Goal: Task Accomplishment & Management: Manage account settings

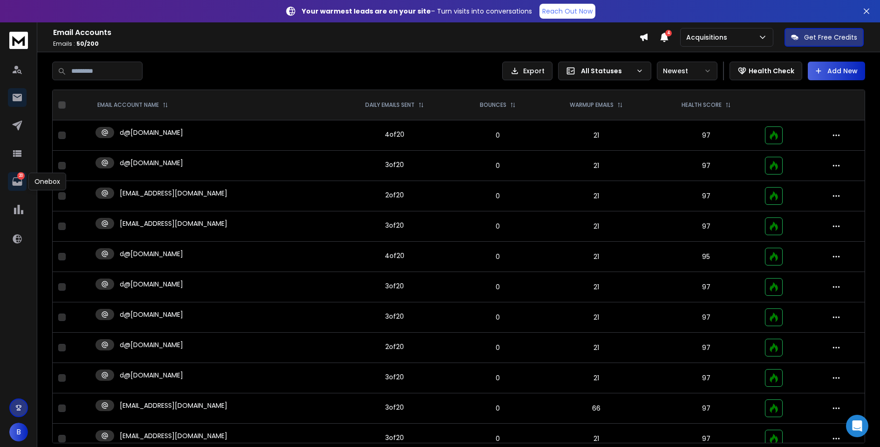
click at [14, 184] on icon at bounding box center [17, 181] width 10 height 8
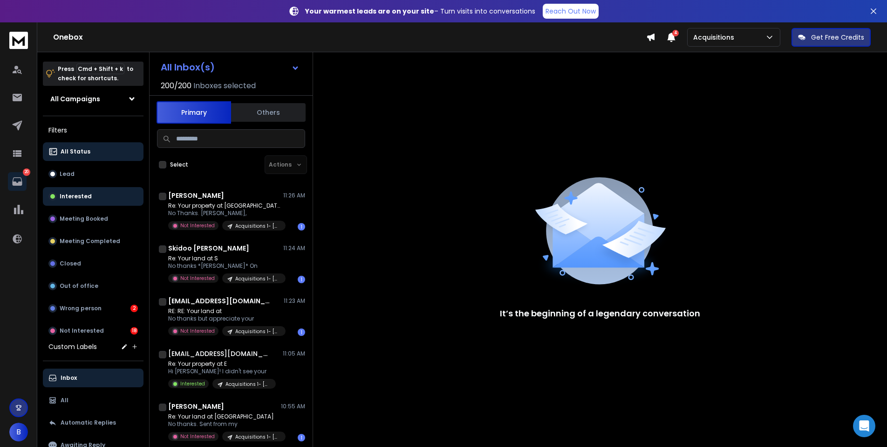
click at [97, 192] on button "Interested" at bounding box center [93, 196] width 101 height 19
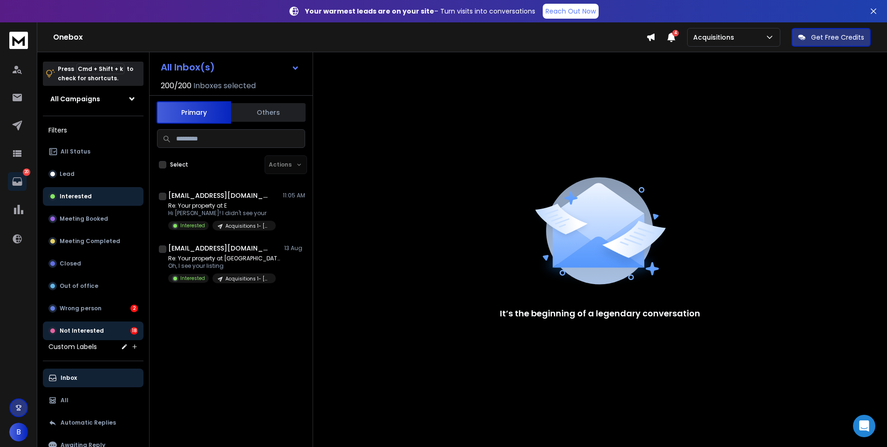
click at [91, 327] on p "Not Interested" at bounding box center [82, 330] width 44 height 7
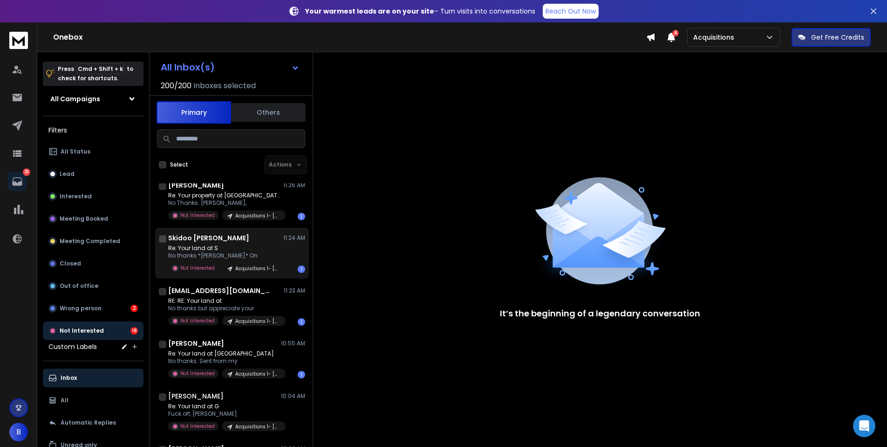
scroll to position [17, 0]
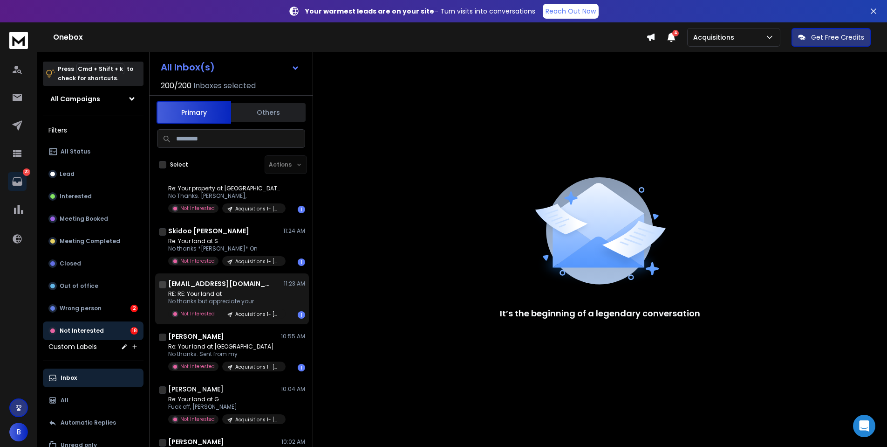
click at [257, 300] on p "No thanks but appreciate your" at bounding box center [224, 300] width 112 height 7
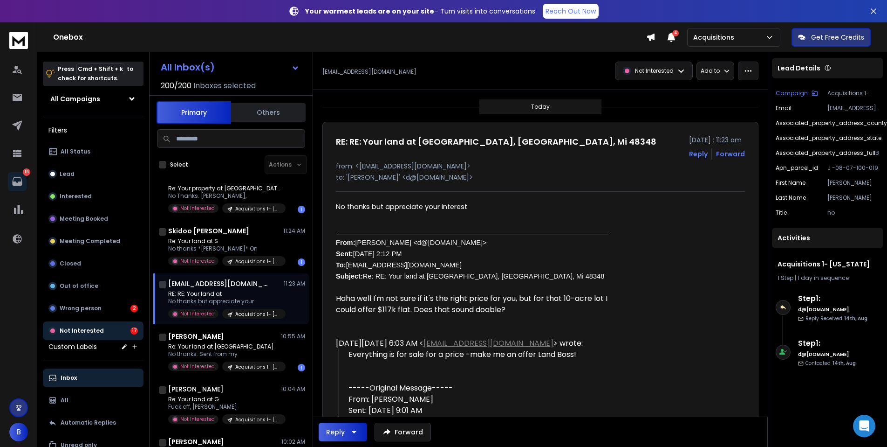
click at [430, 322] on p at bounding box center [472, 320] width 272 height 11
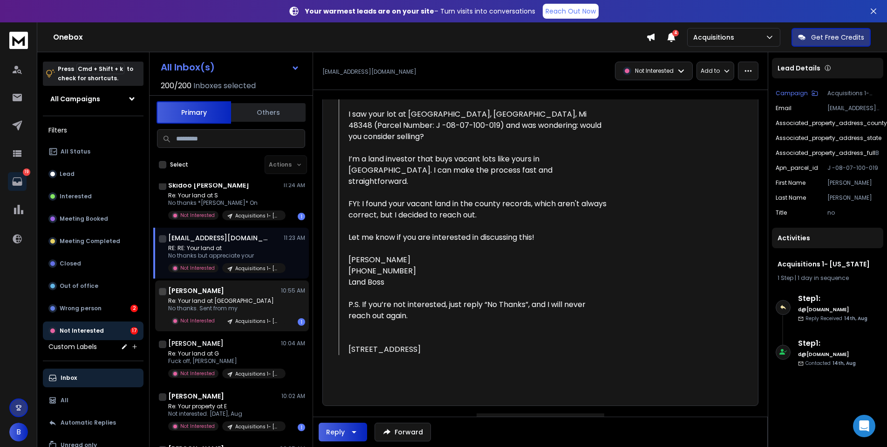
scroll to position [110, 0]
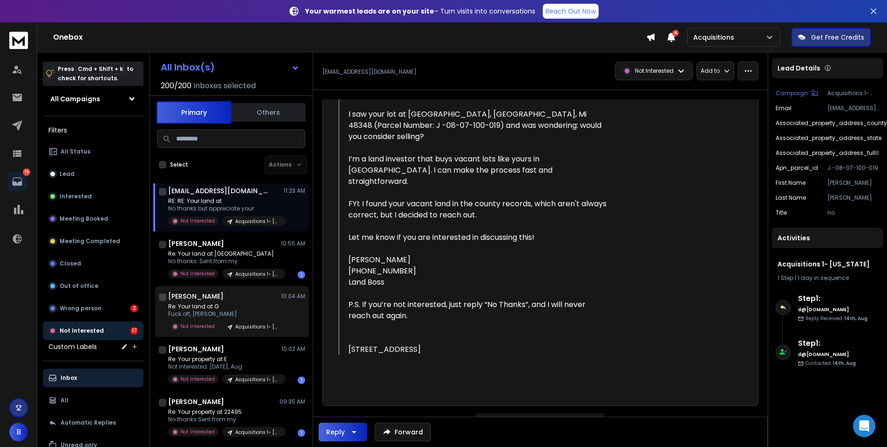
click at [224, 307] on p "Re: Your land at G" at bounding box center [224, 306] width 112 height 7
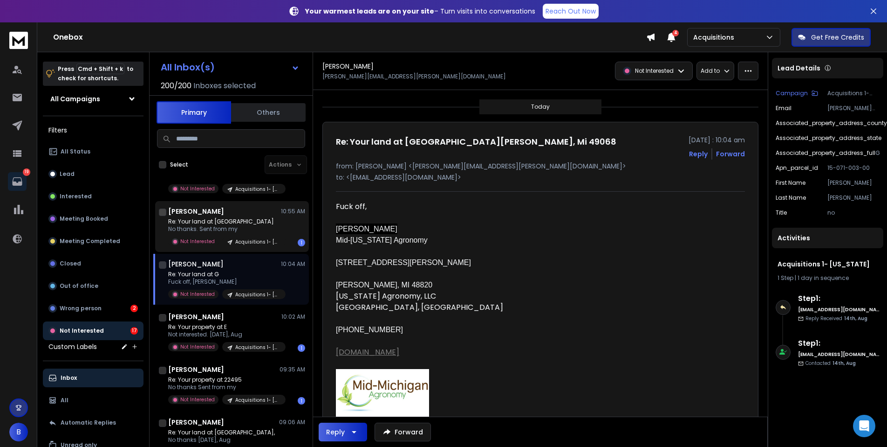
scroll to position [283, 0]
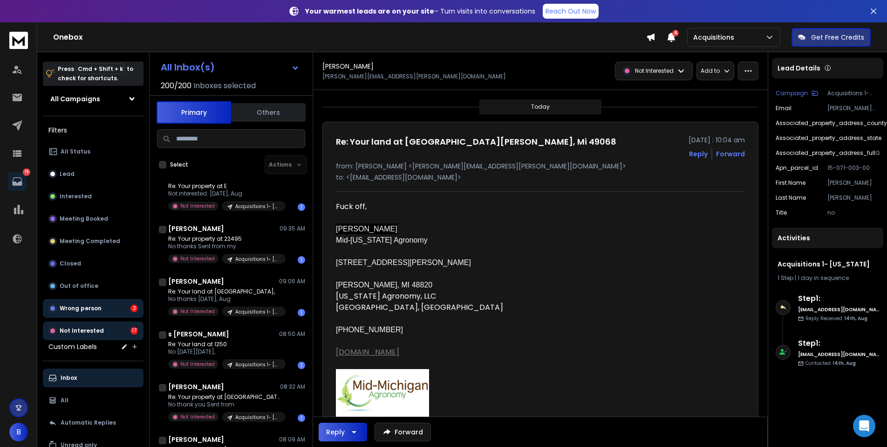
click at [85, 306] on p "Wrong person" at bounding box center [81, 307] width 42 height 7
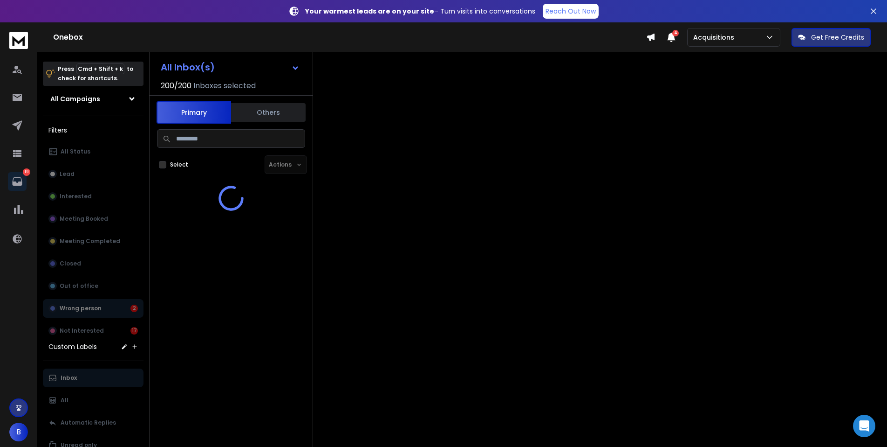
scroll to position [0, 0]
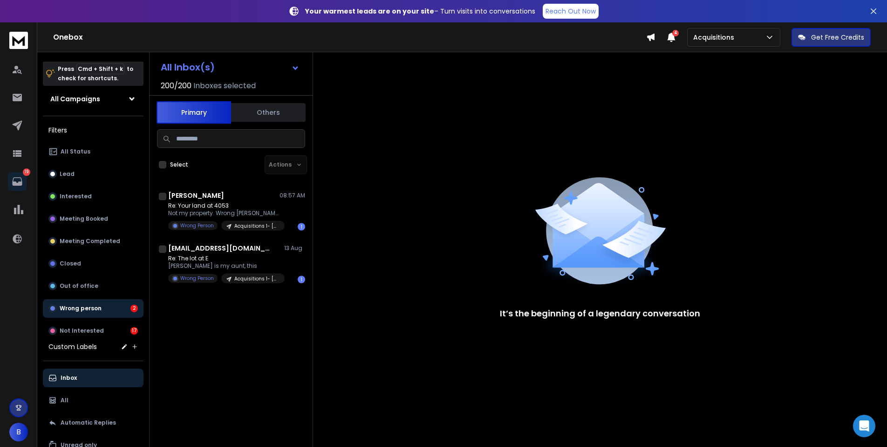
click at [179, 371] on div "[PERSON_NAME] 08:57 AM Re: Your land at 4053 Not my property. Wrong [PERSON_NAM…" at bounding box center [231, 285] width 163 height 204
click at [247, 354] on div "[PERSON_NAME] 08:57 AM Re: Your land at 4053 Not my property. Wrong [PERSON_NAM…" at bounding box center [231, 285] width 163 height 204
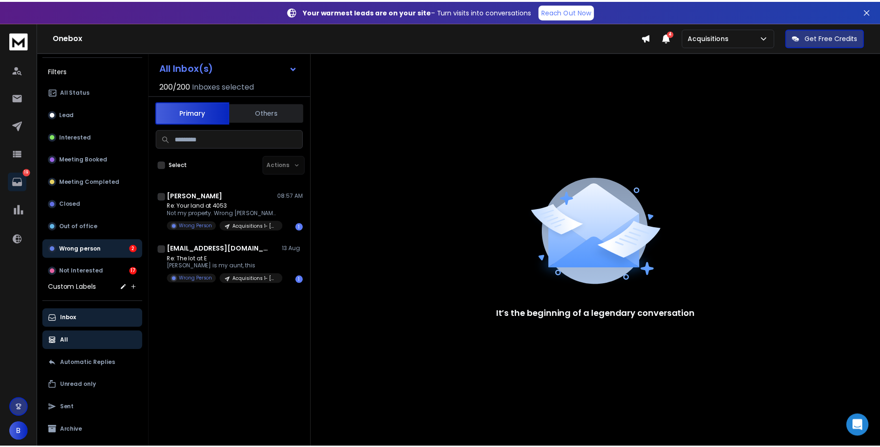
scroll to position [67, 0]
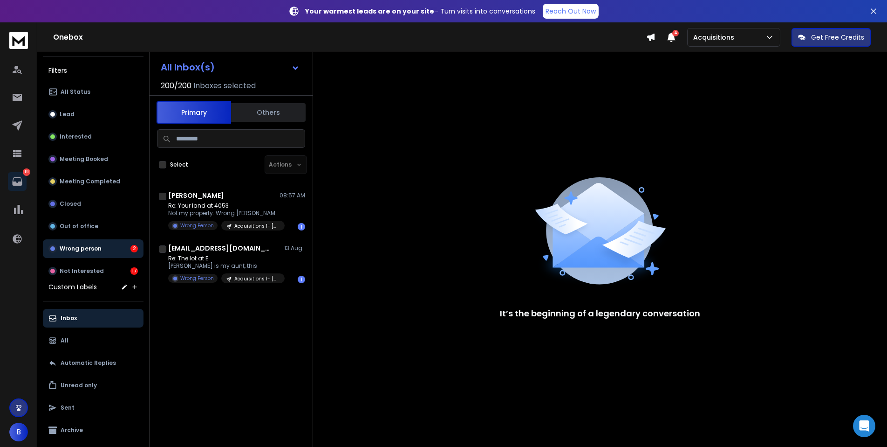
click at [245, 368] on div "[PERSON_NAME] 08:57 AM Re: Your land at 4053 Not my property. Wrong [PERSON_NAM…" at bounding box center [231, 285] width 163 height 204
click at [246, 367] on div "[PERSON_NAME] 08:57 AM Re: Your land at 4053 Not my property. Wrong [PERSON_NAM…" at bounding box center [231, 285] width 163 height 204
click at [246, 366] on div "[PERSON_NAME] 08:57 AM Re: Your land at 4053 Not my property. Wrong [PERSON_NAM…" at bounding box center [231, 285] width 163 height 204
click at [23, 101] on link at bounding box center [17, 97] width 19 height 19
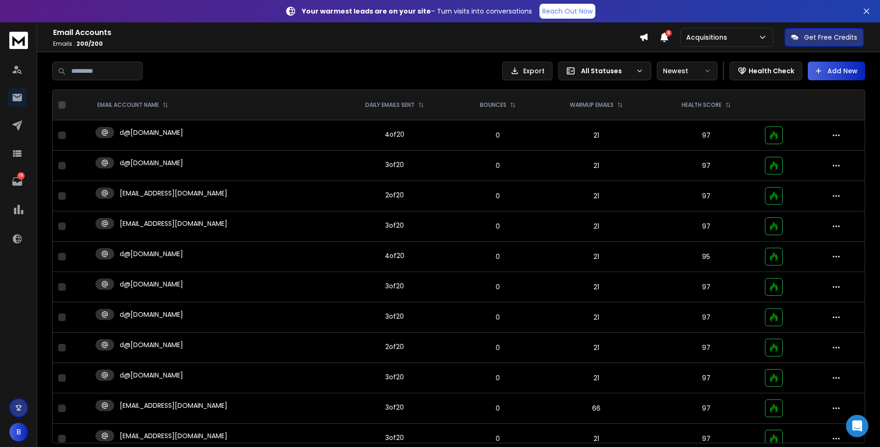
click at [444, 65] on div at bounding box center [274, 71] width 445 height 19
click at [665, 37] on icon at bounding box center [664, 36] width 8 height 9
click at [413, 60] on div "Export All Statuses Newest Health Check Add New EMAIL ACCOUNT NAME DAILY EMAILS…" at bounding box center [458, 252] width 843 height 400
click at [444, 65] on div at bounding box center [274, 71] width 445 height 19
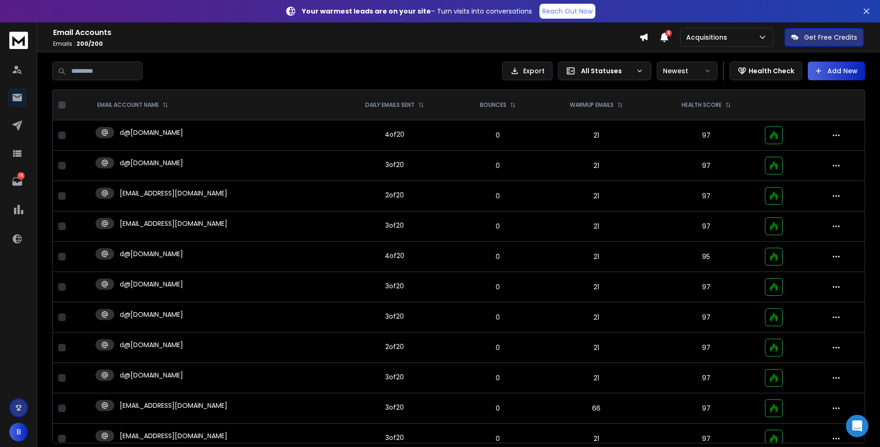
click at [444, 65] on div at bounding box center [274, 71] width 445 height 19
click at [479, 62] on div at bounding box center [274, 71] width 445 height 19
click at [478, 65] on div at bounding box center [274, 71] width 445 height 19
click at [19, 182] on icon at bounding box center [17, 181] width 10 height 8
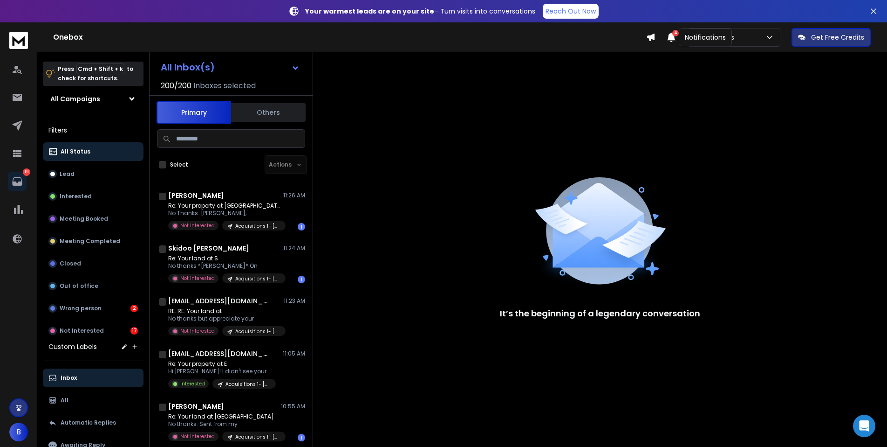
click at [676, 39] on icon at bounding box center [671, 37] width 9 height 9
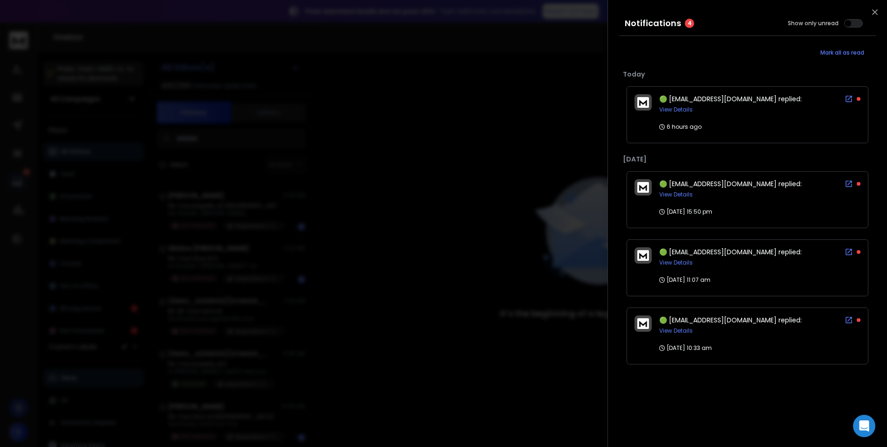
click at [752, 55] on div "Mark all as read" at bounding box center [747, 54] width 257 height 22
